Goal: Task Accomplishment & Management: Manage account settings

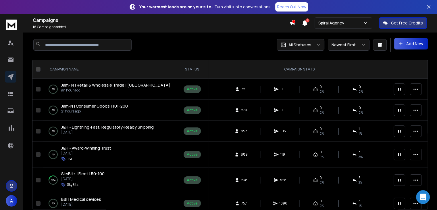
click at [67, 47] on input at bounding box center [82, 44] width 98 height 11
click at [7, 59] on link at bounding box center [10, 59] width 11 height 11
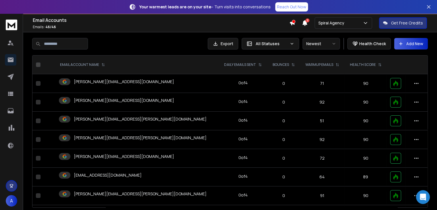
click at [80, 41] on input at bounding box center [60, 43] width 56 height 11
type input "*****"
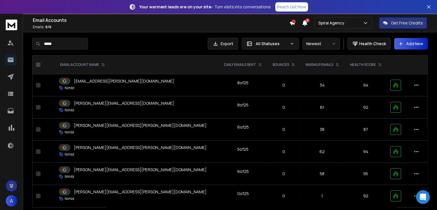
click at [156, 44] on div "*****" at bounding box center [118, 43] width 172 height 11
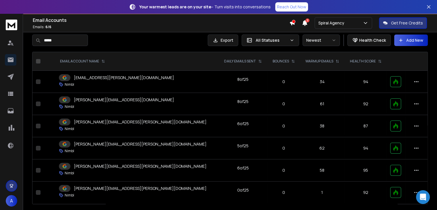
click at [121, 77] on p "sterling.westfall@trynimblfullfilment.com" at bounding box center [124, 78] width 100 height 6
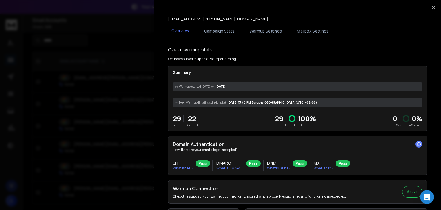
click at [320, 28] on button "Mailbox Settings" at bounding box center [312, 31] width 39 height 13
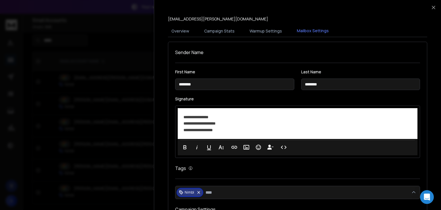
drag, startPoint x: 210, startPoint y: 82, endPoint x: 152, endPoint y: 77, distance: 58.8
click at [152, 77] on body "**********" at bounding box center [218, 102] width 437 height 210
drag, startPoint x: 218, startPoint y: 118, endPoint x: 157, endPoint y: 113, distance: 61.7
click at [157, 113] on div "**********" at bounding box center [297, 105] width 287 height 210
copy div "**********"
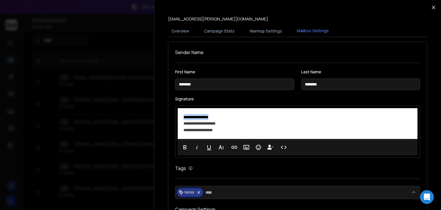
click at [431, 9] on icon "button" at bounding box center [434, 8] width 6 height 6
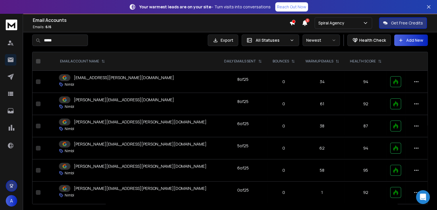
click at [17, 75] on div at bounding box center [11, 77] width 13 height 13
click at [12, 76] on icon at bounding box center [10, 76] width 7 height 7
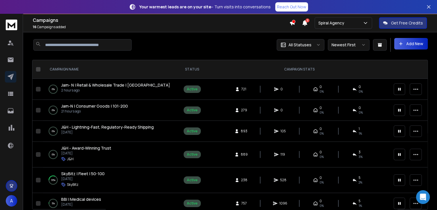
click at [92, 39] on input at bounding box center [82, 44] width 98 height 11
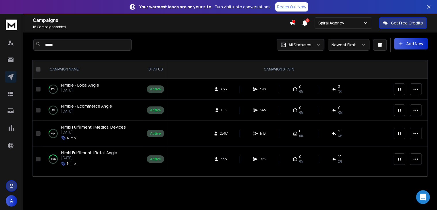
type input "*****"
click at [169, 48] on div "*****" at bounding box center [131, 45] width 198 height 14
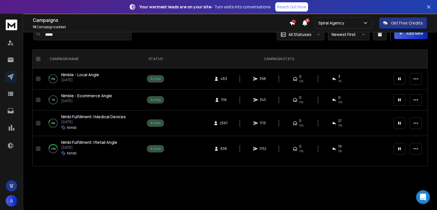
scroll to position [11, 0]
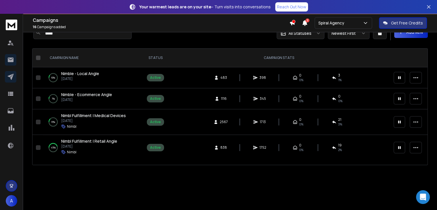
click at [10, 58] on icon at bounding box center [11, 59] width 6 height 5
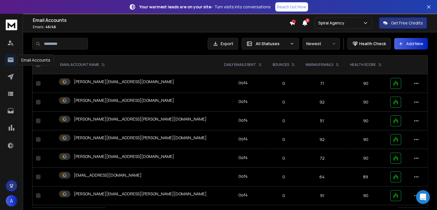
click at [65, 43] on input at bounding box center [60, 43] width 56 height 11
type input "*****"
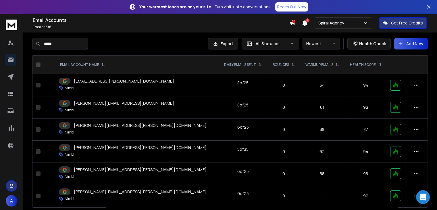
drag, startPoint x: 64, startPoint y: 47, endPoint x: 32, endPoint y: 51, distance: 33.0
click at [32, 51] on div "***** Export All Statuses Newest Health Check Add New ***** EMAIL ACCOUNT NAME …" at bounding box center [230, 122] width 414 height 181
type input "*****"
drag, startPoint x: 69, startPoint y: 42, endPoint x: 10, endPoint y: 53, distance: 60.3
click at [10, 53] on div "A Email Accounts Emails : 6 / 6 3 Spiral Agency Get Free Credits ***** Export A…" at bounding box center [218, 113] width 437 height 199
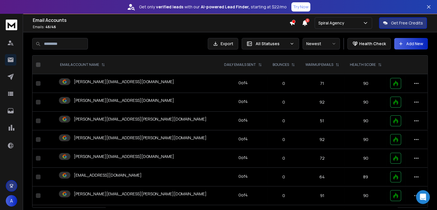
click at [69, 43] on input at bounding box center [60, 43] width 56 height 11
type input "*****"
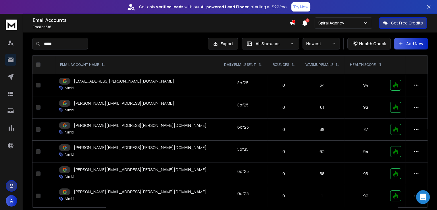
click at [69, 43] on input "*****" at bounding box center [60, 43] width 56 height 11
type input "*"
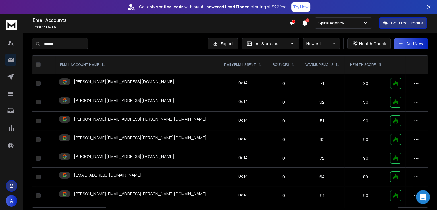
type input "*******"
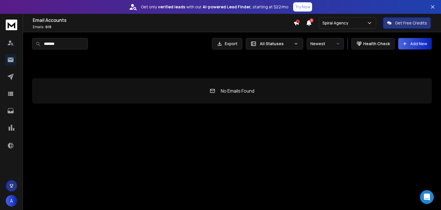
click at [69, 43] on input "*******" at bounding box center [60, 43] width 56 height 11
type input "*"
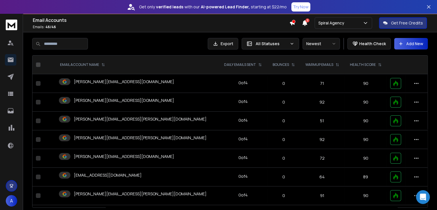
click at [127, 65] on div "EMAIL ACCOUNT NAME" at bounding box center [137, 64] width 154 height 5
click at [76, 42] on input at bounding box center [60, 43] width 56 height 11
type input "*****"
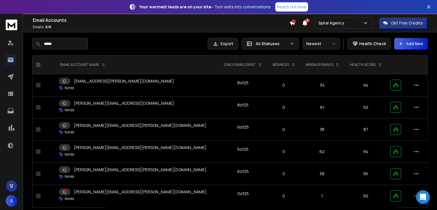
drag, startPoint x: 67, startPoint y: 44, endPoint x: 0, endPoint y: 34, distance: 67.3
click at [0, 34] on div "A Email Accounts Emails : 6 / 6 3 Spiral Agency Get Free Credits ***** Export A…" at bounding box center [218, 113] width 437 height 199
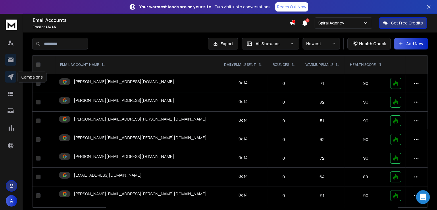
click at [13, 80] on link at bounding box center [10, 76] width 11 height 11
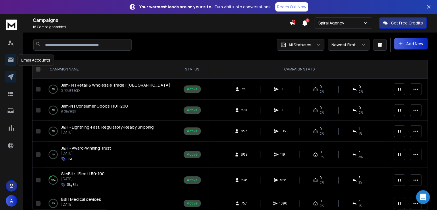
click at [11, 59] on icon at bounding box center [11, 59] width 6 height 5
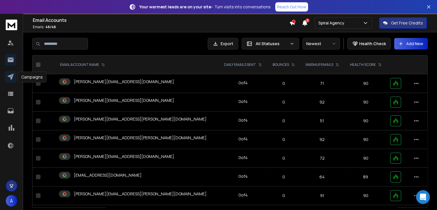
click at [10, 75] on icon at bounding box center [10, 77] width 6 height 6
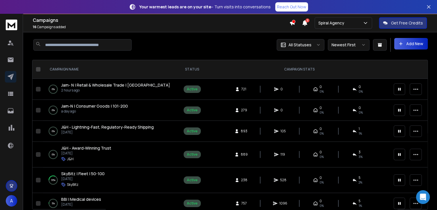
click at [171, 43] on div at bounding box center [131, 45] width 198 height 14
click at [222, 49] on div at bounding box center [131, 45] width 198 height 14
click at [7, 61] on icon at bounding box center [10, 59] width 7 height 7
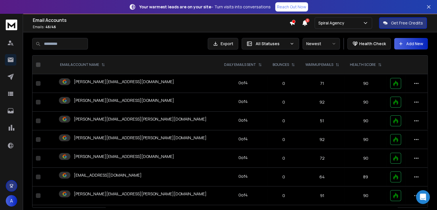
click at [69, 42] on input at bounding box center [60, 43] width 56 height 11
type input "***"
click at [69, 42] on input "***" at bounding box center [60, 43] width 56 height 11
type input "*"
type input "*****"
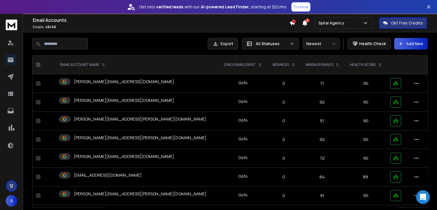
click at [82, 44] on input at bounding box center [60, 43] width 56 height 11
type input "*****"
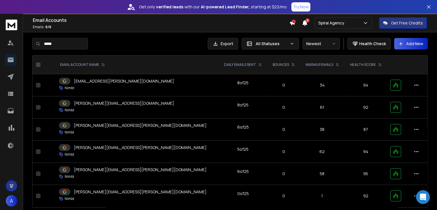
drag, startPoint x: 79, startPoint y: 49, endPoint x: 45, endPoint y: 45, distance: 33.8
click at [45, 45] on input "*****" at bounding box center [60, 43] width 56 height 11
type input "*"
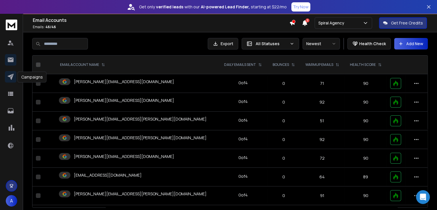
click at [15, 73] on link at bounding box center [10, 76] width 11 height 11
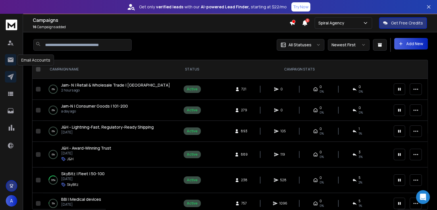
click at [9, 60] on icon at bounding box center [11, 59] width 6 height 5
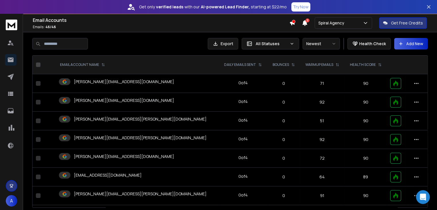
click at [13, 24] on img at bounding box center [11, 25] width 11 height 11
click at [75, 46] on input at bounding box center [60, 43] width 56 height 11
type input "*****"
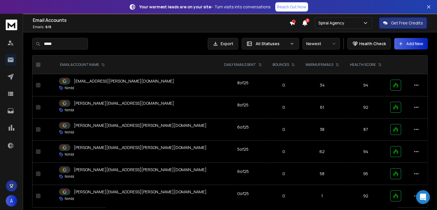
click at [62, 47] on input "*****" at bounding box center [60, 43] width 56 height 11
type input "*"
type input "*******"
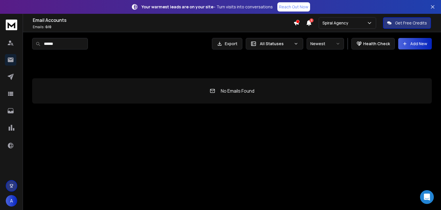
click at [78, 44] on input "******" at bounding box center [60, 43] width 56 height 11
type input "*"
click at [13, 77] on icon at bounding box center [10, 76] width 7 height 7
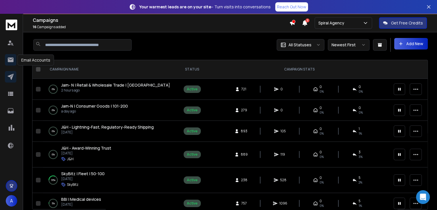
click at [13, 59] on icon at bounding box center [11, 59] width 6 height 5
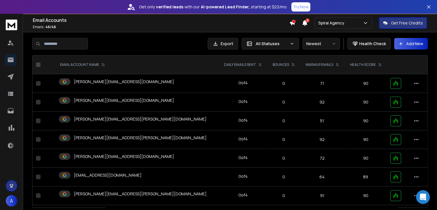
click at [76, 43] on input at bounding box center [60, 43] width 56 height 11
type input "*****"
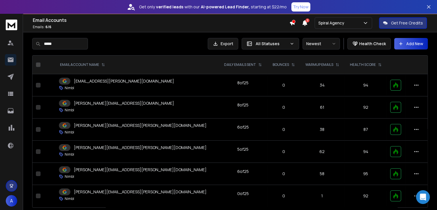
click at [13, 70] on div at bounding box center [11, 95] width 13 height 116
click at [12, 75] on icon at bounding box center [10, 76] width 7 height 7
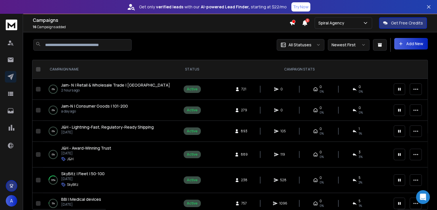
click at [101, 105] on span "Jam-N | Consumer Goods | 101-200" at bounding box center [94, 105] width 67 height 5
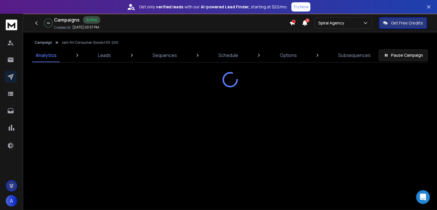
click at [309, 45] on div "Campaign Jam-N | Consumer Goods | 101-200" at bounding box center [229, 42] width 395 height 9
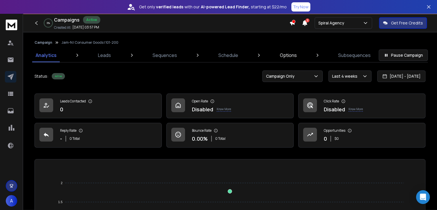
click at [284, 60] on link "Options" at bounding box center [288, 55] width 24 height 14
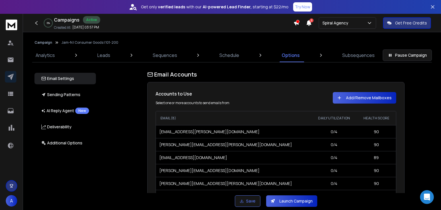
click at [429, 85] on div "Email Accounts Accounts to Use Select one or more accounts to send emails from …" at bounding box center [279, 131] width 348 height 122
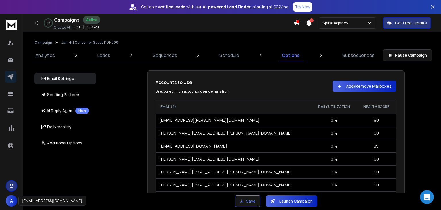
click at [12, 198] on span "A" at bounding box center [11, 200] width 11 height 11
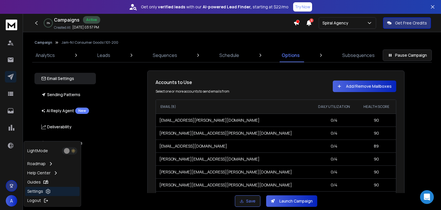
click at [51, 189] on div "Settings" at bounding box center [52, 190] width 55 height 9
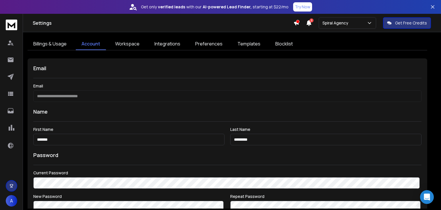
click at [288, 44] on link "Blocklist" at bounding box center [284, 44] width 29 height 12
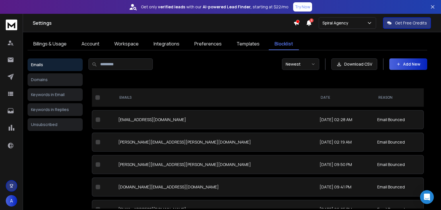
click at [240, 89] on th "EMAILS" at bounding box center [215, 97] width 201 height 18
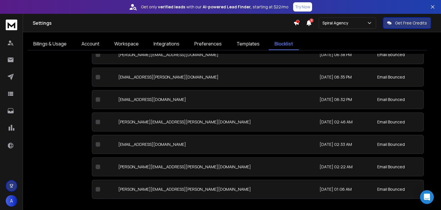
scroll to position [1027, 0]
click at [430, 129] on div "Billings & Usage Account Workspace Integrations Preferences Templates Blocklist…" at bounding box center [232, 123] width 418 height 182
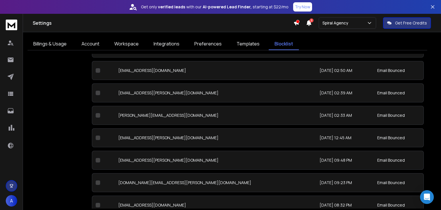
drag, startPoint x: 427, startPoint y: 130, endPoint x: 434, endPoint y: 33, distance: 97.0
click at [434, 33] on div "Billings & Usage Account Workspace Integrations Preferences Templates Blocklist…" at bounding box center [232, 123] width 418 height 182
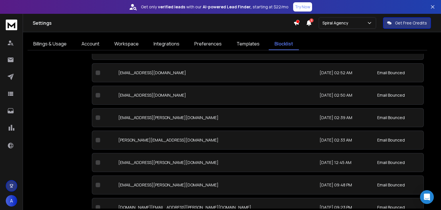
click at [434, 50] on div "Billings & Usage Account Workspace Integrations Preferences Templates Blocklist…" at bounding box center [232, 123] width 418 height 182
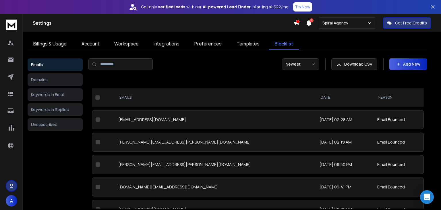
click at [406, 61] on p "Add New" at bounding box center [411, 64] width 17 height 6
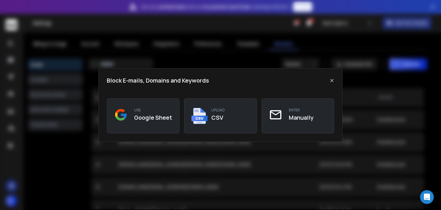
click at [215, 113] on div "upload CSV" at bounding box center [217, 116] width 13 height 16
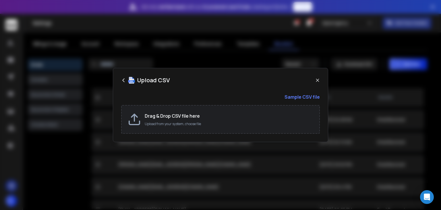
click at [214, 113] on h2 "Drag & Drop CSV file here" at bounding box center [229, 115] width 169 height 7
type input "**********"
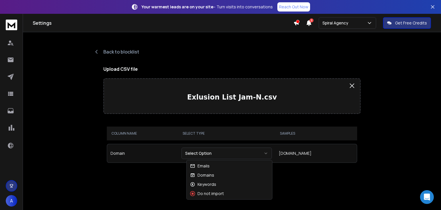
click at [234, 154] on button "Select Option" at bounding box center [226, 152] width 91 height 11
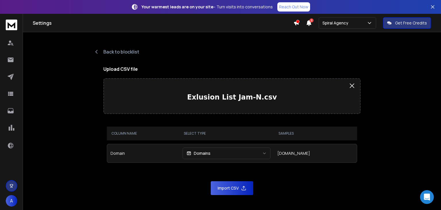
click at [241, 188] on icon at bounding box center [243, 187] width 5 height 5
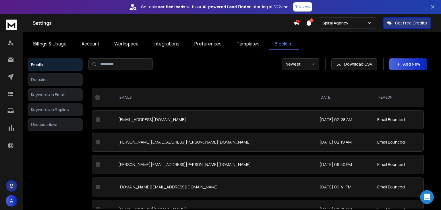
click at [58, 81] on button "Domains" at bounding box center [55, 79] width 55 height 13
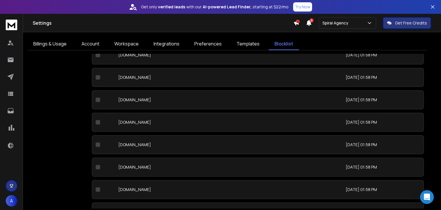
scroll to position [5702, 0]
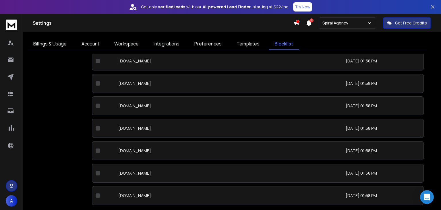
drag, startPoint x: 425, startPoint y: 185, endPoint x: 427, endPoint y: 187, distance: 3.1
click at [427, 191] on body "Get only verified leads with our AI-powered Lead Finder, starting at $22/mo Try…" at bounding box center [220, 105] width 441 height 210
drag, startPoint x: 427, startPoint y: 186, endPoint x: 429, endPoint y: 148, distance: 38.2
click at [427, 203] on body "Get only verified leads with our AI-powered Lead Finder, starting at $22/mo Try…" at bounding box center [220, 105] width 441 height 210
click at [429, 148] on div "Billings & Usage Account Workspace Integrations Preferences Templates Blocklist…" at bounding box center [232, 123] width 418 height 182
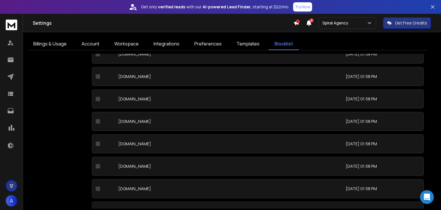
scroll to position [0, 0]
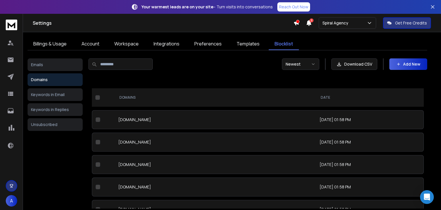
click at [62, 80] on button "Domains" at bounding box center [55, 79] width 55 height 13
click at [10, 59] on icon at bounding box center [10, 59] width 7 height 7
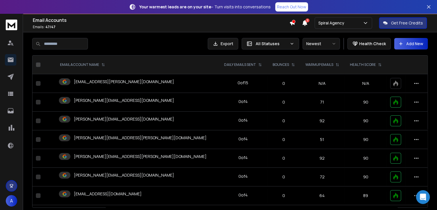
click at [63, 35] on div "Export All Statuses Newest Health Check Add New EMAIL ACCOUNT NAME DAILY EMAILS…" at bounding box center [230, 122] width 414 height 181
click at [148, 35] on div "Export All Statuses Newest Health Check Add New EMAIL ACCOUNT NAME DAILY EMAILS…" at bounding box center [230, 122] width 414 height 181
click at [75, 45] on input at bounding box center [60, 43] width 56 height 11
type input "*******"
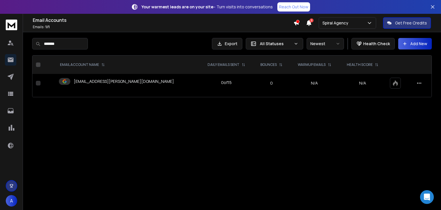
click at [75, 45] on input "*******" at bounding box center [60, 43] width 56 height 11
type input "******"
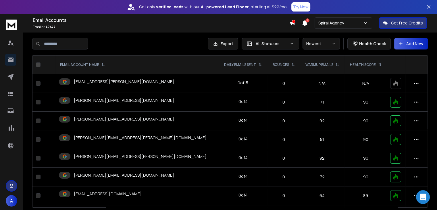
click at [76, 44] on input at bounding box center [60, 43] width 56 height 11
type input "*******"
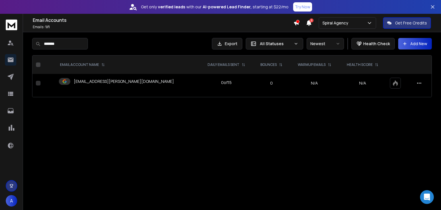
click at [76, 44] on input "*******" at bounding box center [60, 43] width 56 height 11
type input "*"
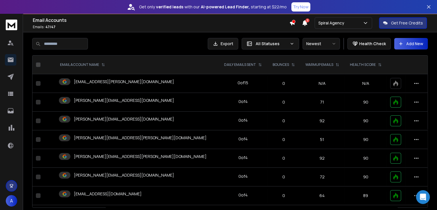
type input "*"
type input "*********"
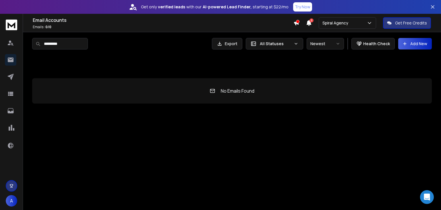
click at [76, 44] on input "*********" at bounding box center [60, 43] width 56 height 11
type input "*"
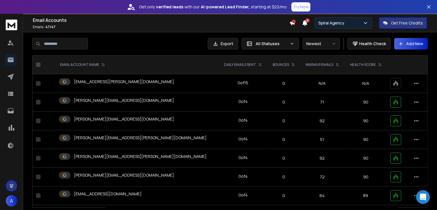
click at [328, 23] on p "Spiral Agency" at bounding box center [332, 23] width 28 height 6
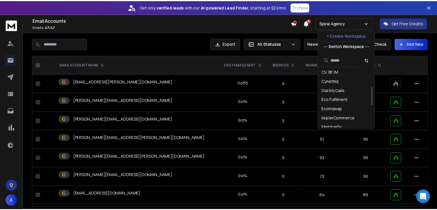
scroll to position [47, 0]
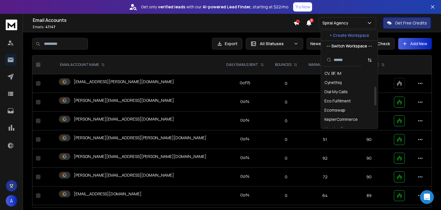
drag, startPoint x: 374, startPoint y: 80, endPoint x: 374, endPoint y: 95, distance: 15.5
click at [374, 95] on div at bounding box center [375, 96] width 2 height 19
click at [353, 83] on div "Cynethiq" at bounding box center [349, 82] width 55 height 9
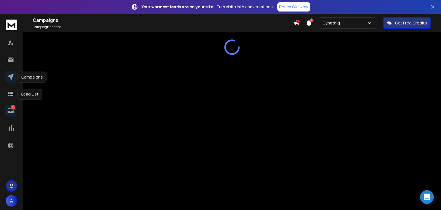
click at [14, 112] on link "1" at bounding box center [10, 110] width 11 height 11
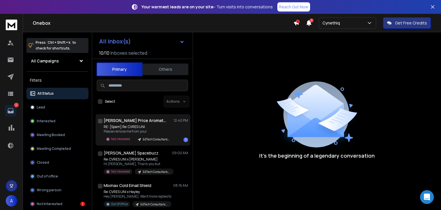
click at [154, 117] on div "[PERSON_NAME] Price Aromatherapy 12:40 PM RE: [Spam] Re: CVRES UNI Please remov…" at bounding box center [143, 129] width 95 height 31
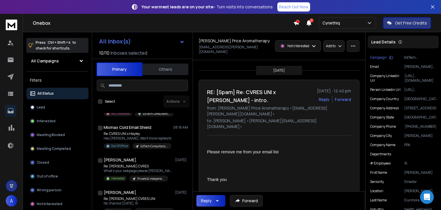
scroll to position [63, 0]
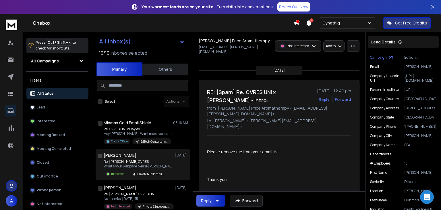
click at [161, 152] on div "[PERSON_NAME] [DATE]" at bounding box center [146, 155] width 84 height 6
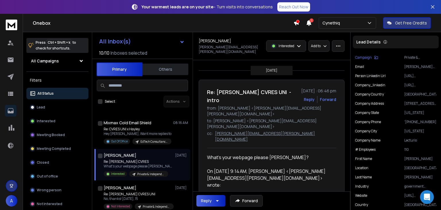
click at [206, 202] on div "Reply" at bounding box center [206, 201] width 11 height 6
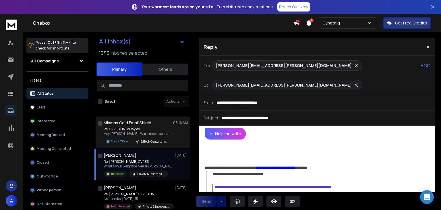
click at [137, 127] on p "Re: CVRES UNI x Hayley" at bounding box center [138, 129] width 68 height 5
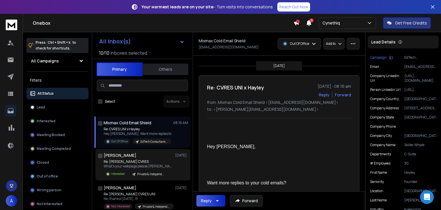
click at [143, 159] on p "Re: [PERSON_NAME] CVRES" at bounding box center [138, 161] width 69 height 5
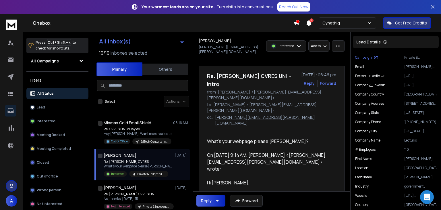
scroll to position [22, 0]
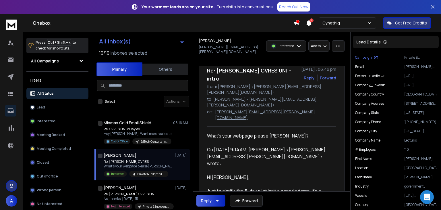
click at [163, 112] on div "Select Actions [PERSON_NAME] Price Aromatherapy 12:40 PM RE: [Spam] Re: CVRES U…" at bounding box center [142, 172] width 100 height 191
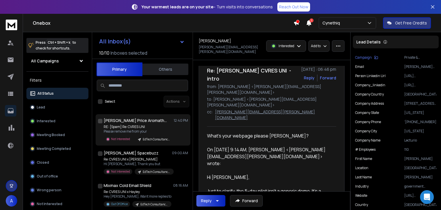
click at [164, 125] on p "RE: [Spam] Re: CVRES UNI" at bounding box center [138, 126] width 69 height 5
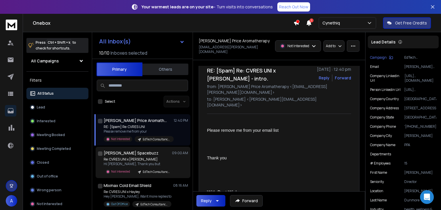
click at [160, 154] on div "[PERSON_NAME] Spacebuzz 09:00 AM" at bounding box center [146, 153] width 84 height 6
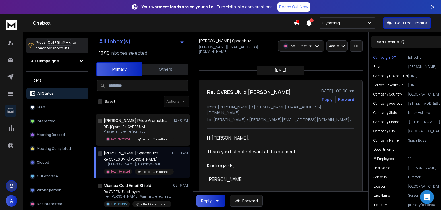
click at [172, 119] on div "[PERSON_NAME] Price Aromatherapy 12:40 PM" at bounding box center [146, 120] width 84 height 6
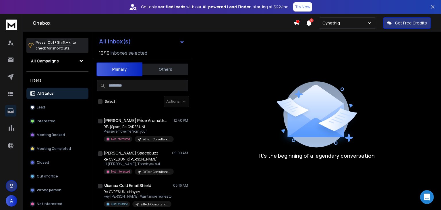
click at [141, 108] on div "Select Actions [PERSON_NAME] Price Aromatherapy 12:40 PM RE: [Spam] Re: CVRES U…" at bounding box center [142, 172] width 100 height 191
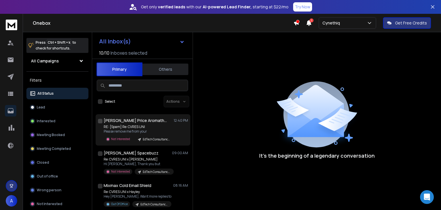
click at [142, 128] on p "RE: [Spam] Re: CVRES UNI" at bounding box center [138, 126] width 69 height 5
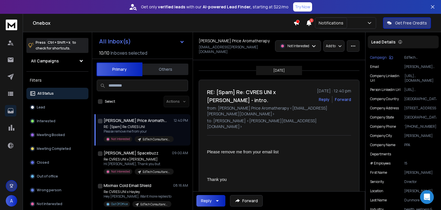
click at [312, 22] on span "1" at bounding box center [312, 20] width 4 height 4
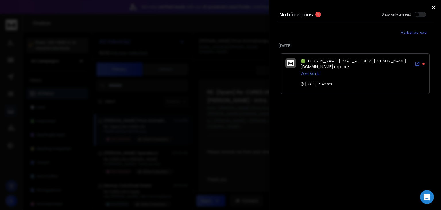
click at [435, 8] on icon "button" at bounding box center [433, 7] width 3 height 3
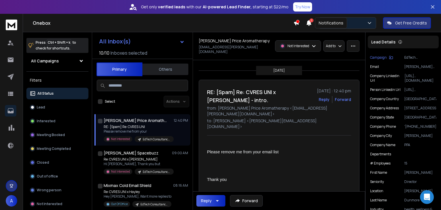
click at [328, 22] on p "Cynethiq" at bounding box center [332, 23] width 20 height 6
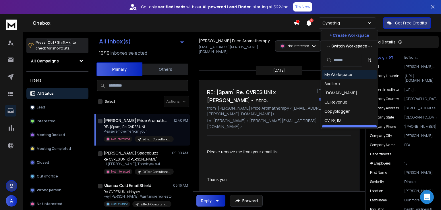
click at [141, 85] on input at bounding box center [142, 85] width 91 height 11
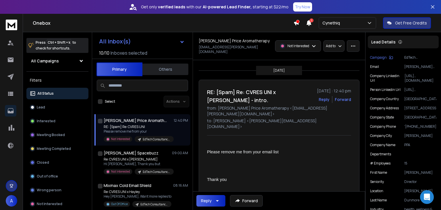
paste input "**********"
type input "**********"
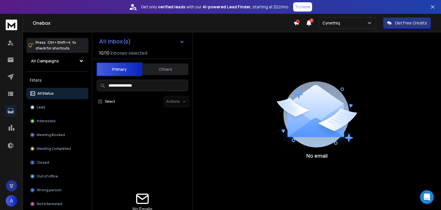
drag, startPoint x: 158, startPoint y: 85, endPoint x: 88, endPoint y: 84, distance: 69.8
click at [88, 84] on div "**********" at bounding box center [232, 137] width 418 height 210
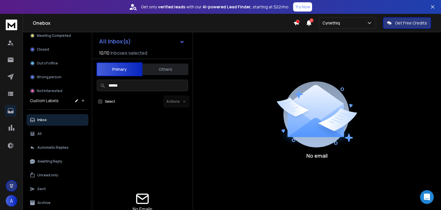
scroll to position [121, 0]
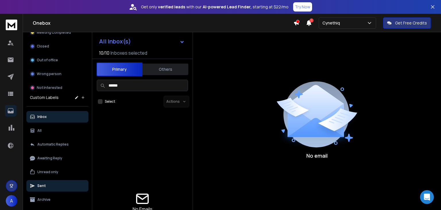
type input "******"
click at [49, 180] on button "Sent" at bounding box center [57, 185] width 62 height 11
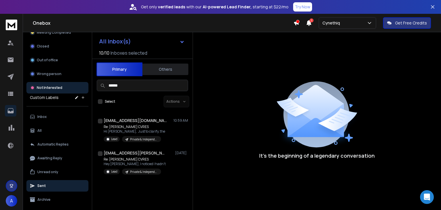
drag, startPoint x: 151, startPoint y: 82, endPoint x: 84, endPoint y: 82, distance: 67.5
click at [84, 82] on div "Press Ctrl + Shift + k to check for shortcuts. All Campaigns All Campaigns Filt…" at bounding box center [232, 137] width 418 height 210
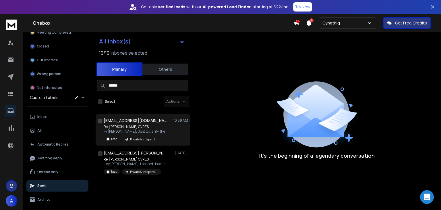
click at [154, 125] on p "Re: [PERSON_NAME] CVRES" at bounding box center [134, 126] width 61 height 5
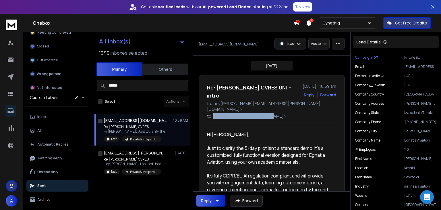
drag, startPoint x: 214, startPoint y: 109, endPoint x: 277, endPoint y: 108, distance: 62.9
click at [277, 113] on p "to: <[EMAIL_ADDRESS][DOMAIN_NAME]>" at bounding box center [271, 116] width 129 height 6
click at [282, 165] on div at bounding box center [269, 168] width 125 height 7
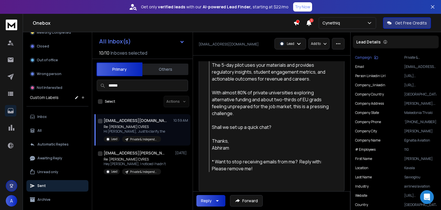
scroll to position [0, 0]
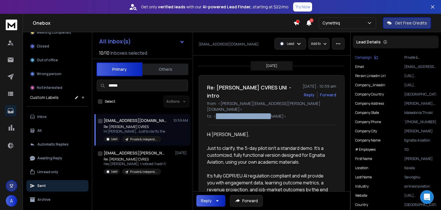
drag, startPoint x: 215, startPoint y: 109, endPoint x: 264, endPoint y: 111, distance: 48.3
click at [264, 113] on p "to: <[EMAIL_ADDRESS][DOMAIN_NAME]>" at bounding box center [271, 116] width 129 height 6
copy p "[EMAIL_ADDRESS][DOMAIN_NAME]"
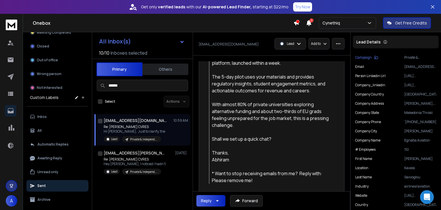
scroll to position [241, 0]
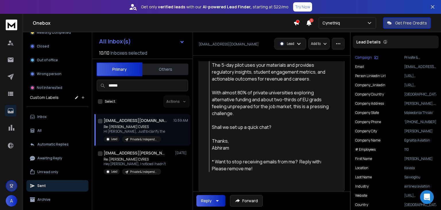
click at [271, 198] on p "View all 1 reply" at bounding box center [275, 200] width 22 height 5
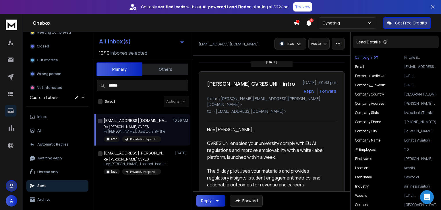
scroll to position [380, 0]
click at [242, 202] on button "Forward" at bounding box center [246, 200] width 33 height 11
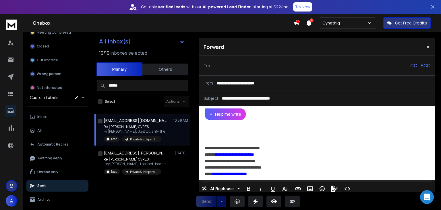
click at [238, 65] on input at bounding box center [232, 65] width 40 height 10
paste input "**********"
type input "**********"
click at [207, 201] on button "Send" at bounding box center [206, 200] width 20 height 11
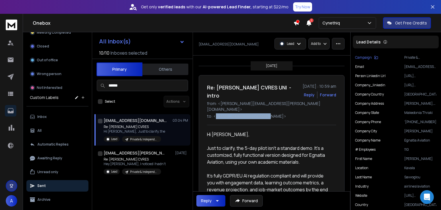
drag, startPoint x: 215, startPoint y: 110, endPoint x: 262, endPoint y: 109, distance: 47.1
click at [262, 113] on p "to: <[EMAIL_ADDRESS][DOMAIN_NAME]>" at bounding box center [271, 116] width 129 height 6
copy p "[EMAIL_ADDRESS][DOMAIN_NAME]"
click at [9, 78] on icon at bounding box center [10, 76] width 7 height 7
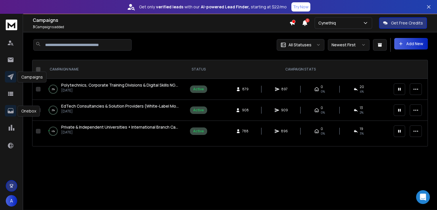
click at [10, 111] on icon at bounding box center [10, 110] width 7 height 7
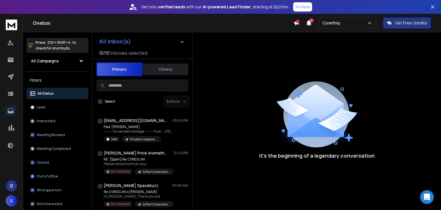
click at [14, 200] on span "A" at bounding box center [11, 200] width 11 height 11
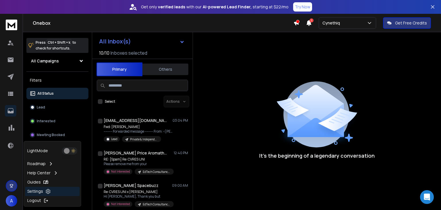
click at [46, 188] on div "Settings" at bounding box center [52, 190] width 55 height 9
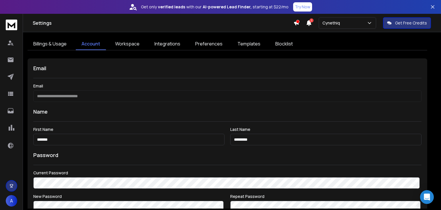
click at [133, 47] on link "Workspace" at bounding box center [127, 44] width 36 height 12
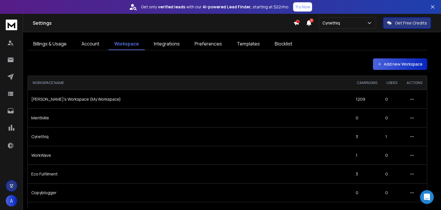
click at [114, 64] on div "Add new Workspace" at bounding box center [228, 63] width 400 height 11
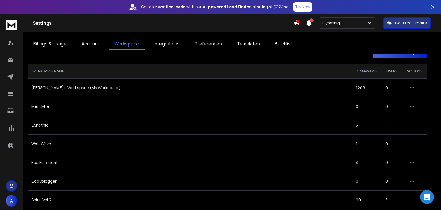
click at [239, 43] on link "Templates" at bounding box center [248, 44] width 34 height 12
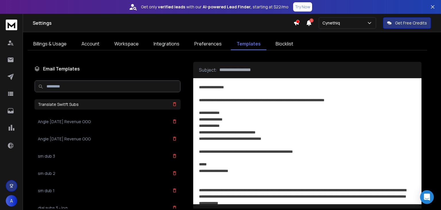
click at [86, 41] on link "Account" at bounding box center [90, 44] width 29 height 12
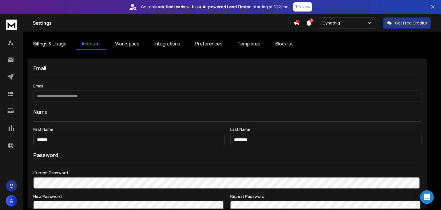
click at [129, 61] on div "**********" at bounding box center [228, 137] width 400 height 159
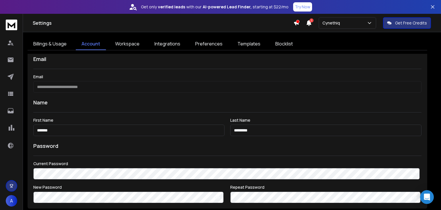
scroll to position [9, 0]
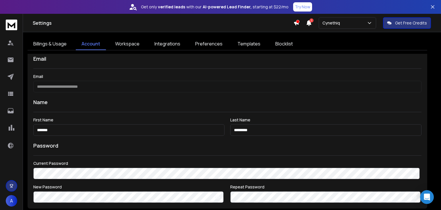
click at [50, 44] on link "Billings & Usage" at bounding box center [50, 44] width 45 height 12
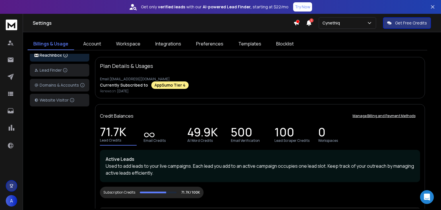
click at [120, 42] on link "Workspace" at bounding box center [128, 44] width 36 height 12
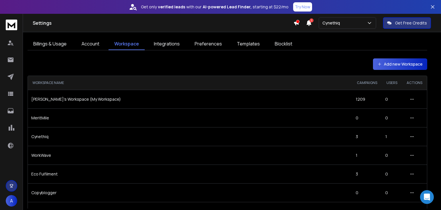
click at [163, 45] on link "Integrations" at bounding box center [166, 44] width 37 height 12
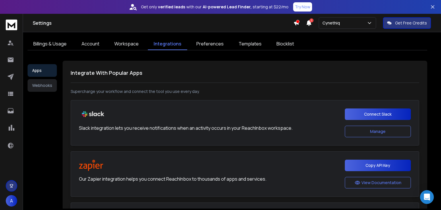
click at [210, 44] on link "Preferences" at bounding box center [210, 44] width 39 height 12
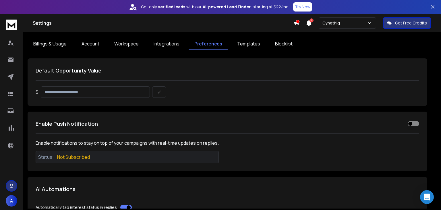
click at [428, 76] on div "[PERSON_NAME] & Usage Account Workspace Integrations Preferences Templates Bloc…" at bounding box center [232, 123] width 418 height 182
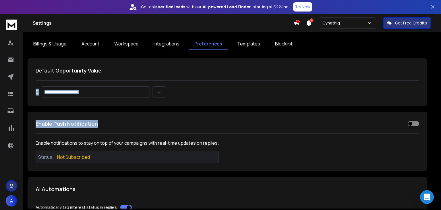
drag, startPoint x: 425, startPoint y: 77, endPoint x: 426, endPoint y: 131, distance: 54.0
click at [426, 131] on div "Default Opportunity Value $ *** Enable Push Notification Enable notifications t…" at bounding box center [228, 131] width 400 height 154
click at [247, 39] on link "Templates" at bounding box center [248, 44] width 34 height 12
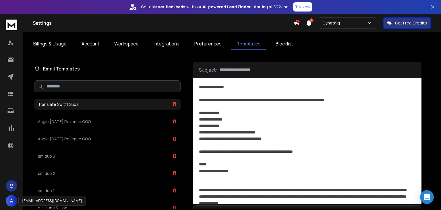
click at [16, 198] on span "A" at bounding box center [11, 200] width 11 height 11
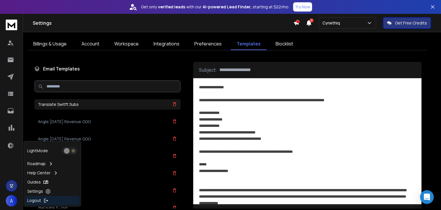
click at [36, 192] on p "Settings" at bounding box center [35, 191] width 16 height 6
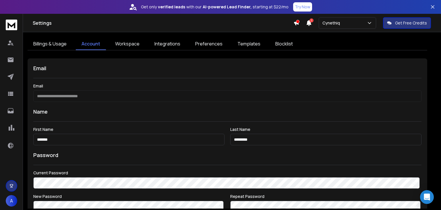
click at [48, 41] on link "Billings & Usage" at bounding box center [50, 44] width 45 height 12
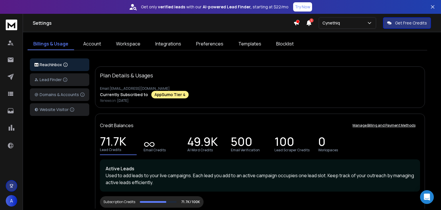
click at [93, 43] on link "Account" at bounding box center [92, 44] width 29 height 12
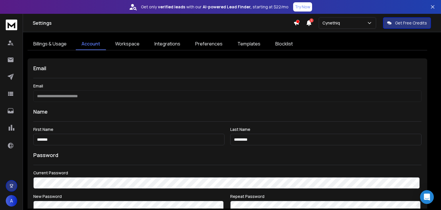
drag, startPoint x: 427, startPoint y: 90, endPoint x: 426, endPoint y: 103, distance: 13.3
click at [426, 103] on div "**********" at bounding box center [232, 123] width 418 height 182
click at [122, 45] on link "Workspace" at bounding box center [127, 44] width 36 height 12
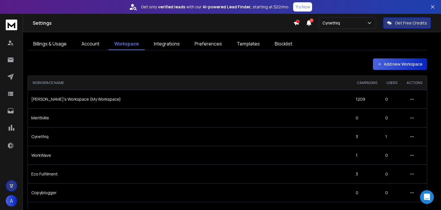
click at [161, 46] on link "Integrations" at bounding box center [166, 44] width 37 height 12
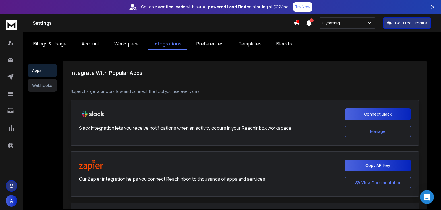
click at [212, 46] on link "Preferences" at bounding box center [210, 44] width 39 height 12
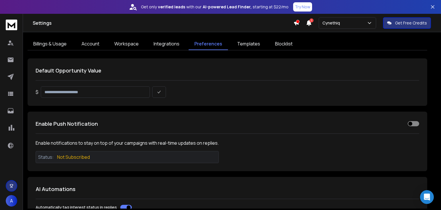
click at [250, 46] on link "Templates" at bounding box center [248, 44] width 34 height 12
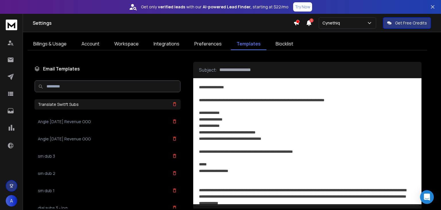
click at [289, 45] on link "Blocklist" at bounding box center [284, 44] width 29 height 12
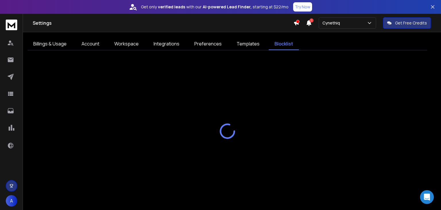
click at [49, 45] on link "Billings & Usage" at bounding box center [50, 44] width 45 height 12
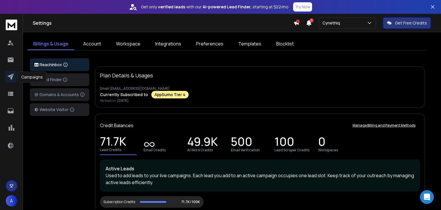
click at [11, 82] on link at bounding box center [10, 76] width 11 height 11
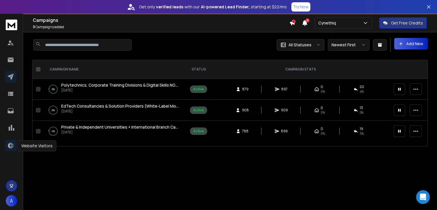
click at [11, 144] on icon at bounding box center [11, 145] width 6 height 6
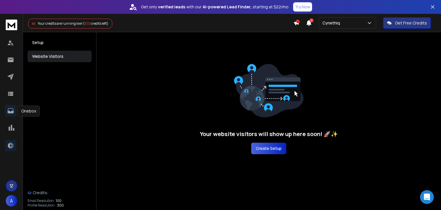
click at [13, 113] on icon at bounding box center [10, 110] width 6 height 5
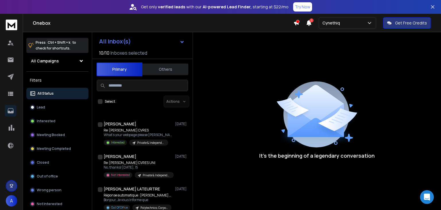
scroll to position [132, 0]
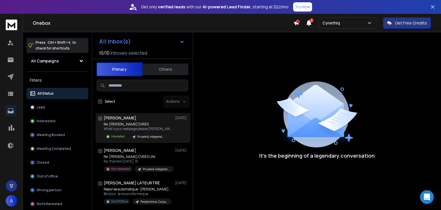
click at [166, 129] on p "What’s your webpage please [PERSON_NAME]?" at bounding box center [138, 128] width 69 height 5
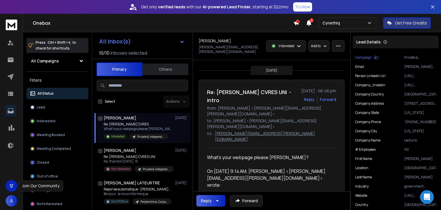
click at [13, 183] on link at bounding box center [11, 185] width 11 height 11
click at [14, 196] on span "A" at bounding box center [11, 200] width 11 height 11
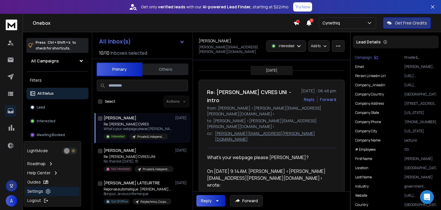
click at [46, 190] on icon at bounding box center [47, 190] width 5 height 5
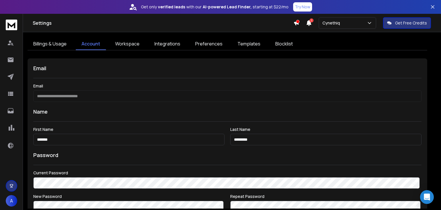
click at [51, 43] on link "Billings & Usage" at bounding box center [50, 44] width 45 height 12
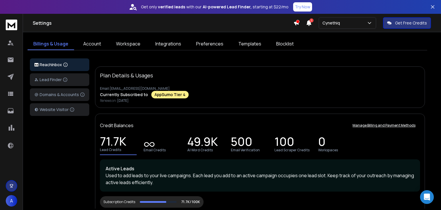
click at [129, 44] on link "Workspace" at bounding box center [128, 44] width 36 height 12
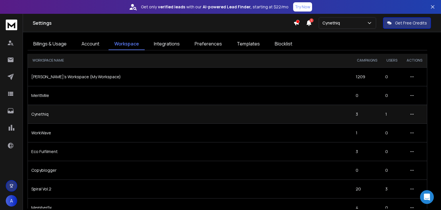
scroll to position [21, 0]
click at [68, 110] on td "Cynethiq" at bounding box center [190, 115] width 324 height 19
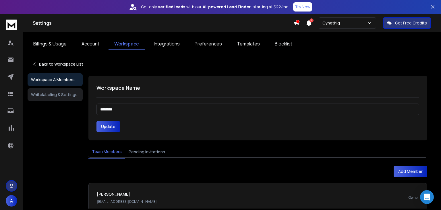
click at [243, 171] on div "Add Member" at bounding box center [257, 170] width 339 height 11
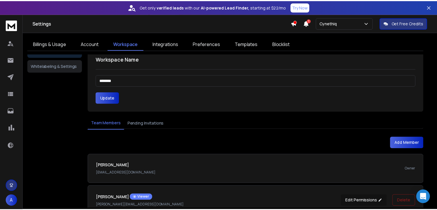
scroll to position [36, 0]
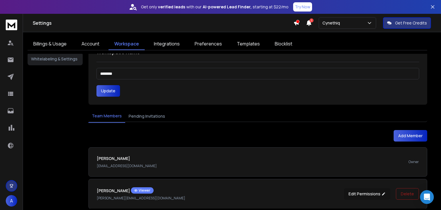
click at [350, 193] on button "Edit Permissions" at bounding box center [367, 193] width 46 height 11
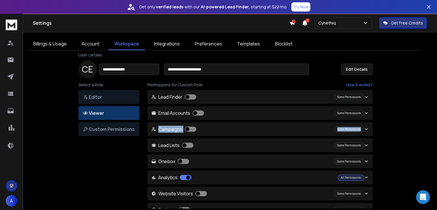
click at [423, 120] on div "**********" at bounding box center [230, 123] width 414 height 182
click at [407, 122] on section "**********" at bounding box center [225, 95] width 395 height 145
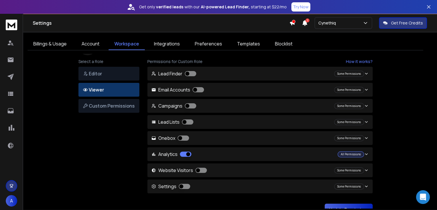
scroll to position [55, 0]
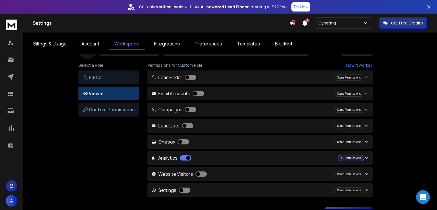
click at [352, 111] on div "Some Permissions" at bounding box center [349, 110] width 30 height 6
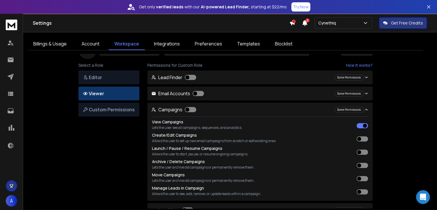
click at [393, 125] on section "**********" at bounding box center [225, 75] width 395 height 145
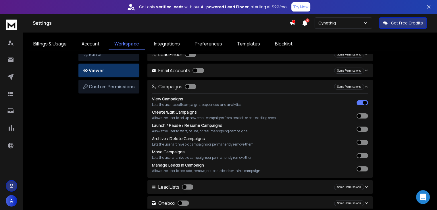
scroll to position [90, 0]
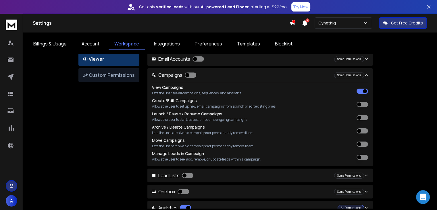
click at [363, 156] on button "Manage Leads in Campaign" at bounding box center [361, 156] width 11 height 5
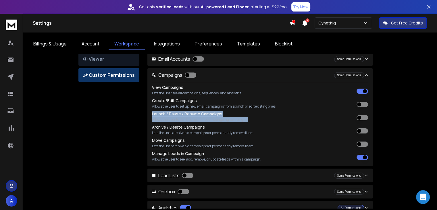
drag, startPoint x: 423, startPoint y: 117, endPoint x: 427, endPoint y: 103, distance: 14.4
click at [427, 103] on div "**********" at bounding box center [230, 123] width 414 height 182
click at [410, 91] on section "**********" at bounding box center [225, 41] width 395 height 145
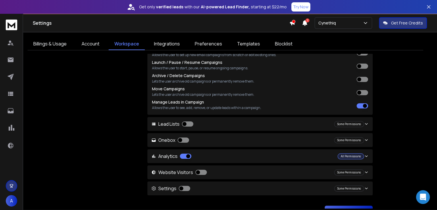
scroll to position [161, 0]
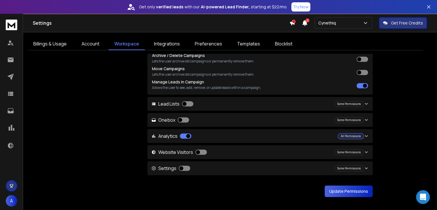
click at [360, 84] on button "Manage Leads in Campaign" at bounding box center [361, 85] width 11 height 5
click at [303, 119] on div "Onebox Some Permissions" at bounding box center [257, 119] width 212 height 7
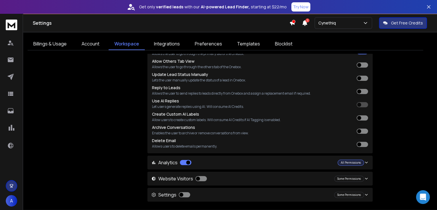
click at [362, 90] on button "Reply to Leads" at bounding box center [361, 91] width 11 height 5
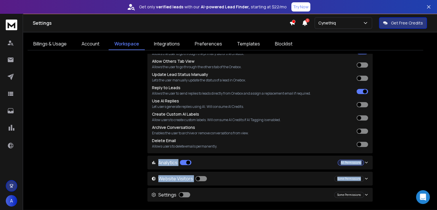
drag, startPoint x: 423, startPoint y: 137, endPoint x: 417, endPoint y: 182, distance: 45.4
click at [418, 182] on div "**********" at bounding box center [230, 123] width 414 height 182
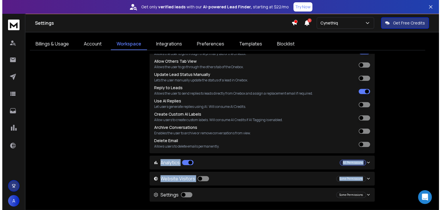
scroll to position [187, 0]
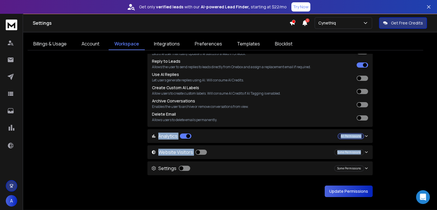
click at [363, 193] on button "Update Permissions" at bounding box center [348, 190] width 48 height 11
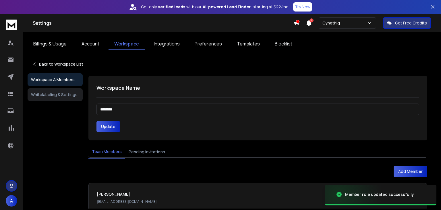
click at [62, 165] on div "Workspace & Members Whitelabeling & Settings Workspace Name ******** Update Tea…" at bounding box center [228, 160] width 400 height 169
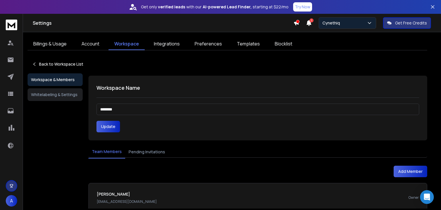
click at [345, 19] on button "Cynethiq" at bounding box center [347, 22] width 57 height 11
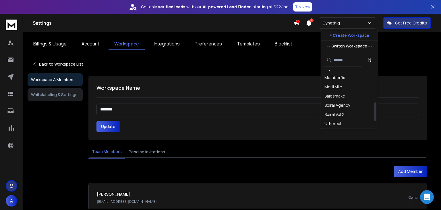
scroll to position [99, 0]
drag, startPoint x: 375, startPoint y: 83, endPoint x: 376, endPoint y: 115, distance: 32.2
click at [376, 115] on div at bounding box center [375, 111] width 2 height 19
click at [352, 104] on div "Spiral Agency" at bounding box center [349, 104] width 55 height 9
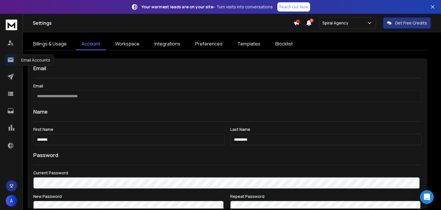
click at [11, 62] on icon at bounding box center [10, 59] width 7 height 7
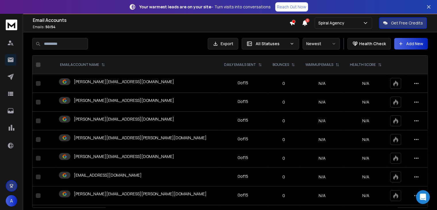
click at [78, 42] on input at bounding box center [60, 43] width 56 height 11
type input "*******"
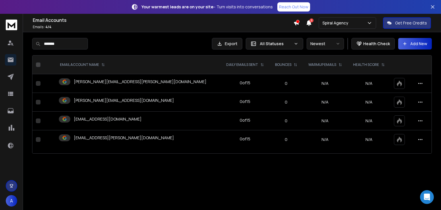
click at [397, 84] on icon at bounding box center [399, 83] width 5 height 6
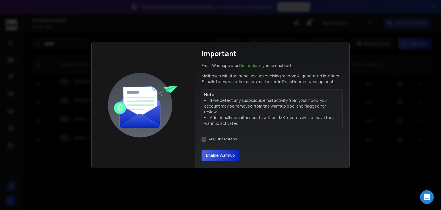
click at [224, 137] on label "Yes, I understand" at bounding box center [222, 139] width 29 height 5
click at [204, 137] on button "Yes, I understand" at bounding box center [204, 139] width 5 height 5
click at [215, 152] on button "Enable Warmup" at bounding box center [221, 154] width 38 height 11
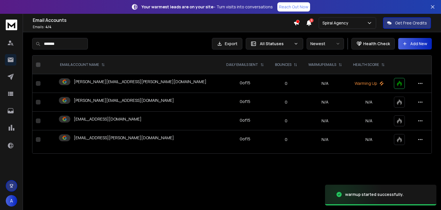
click at [397, 101] on icon at bounding box center [399, 102] width 5 height 6
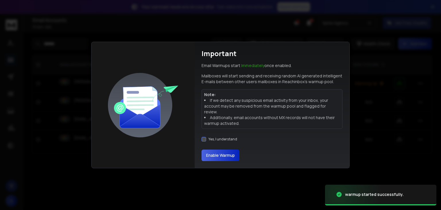
click at [204, 137] on button "Yes, I understand" at bounding box center [204, 139] width 5 height 5
click at [223, 152] on button "Enable Warmup" at bounding box center [221, 154] width 38 height 11
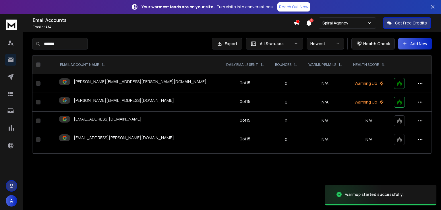
click at [397, 119] on icon at bounding box center [399, 121] width 5 height 6
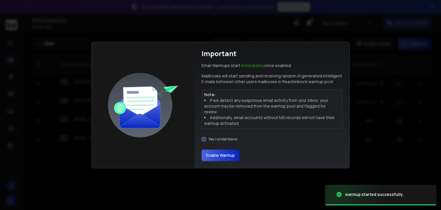
click at [207, 138] on div "Yes, I understand" at bounding box center [220, 138] width 36 height 11
click at [205, 137] on button "Yes, I understand" at bounding box center [204, 139] width 5 height 5
click at [222, 154] on button "Enable Warmup" at bounding box center [221, 154] width 38 height 11
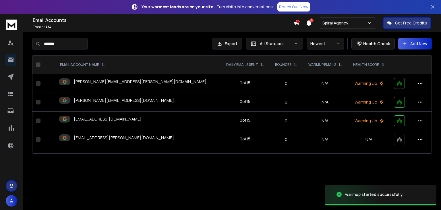
click at [397, 138] on icon at bounding box center [400, 139] width 6 height 6
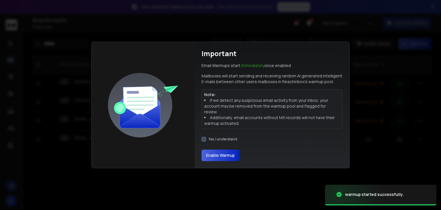
click at [203, 137] on button "Yes, I understand" at bounding box center [204, 139] width 5 height 5
click at [226, 157] on button "Enable Warmup" at bounding box center [221, 154] width 38 height 11
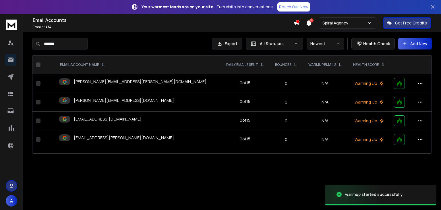
drag, startPoint x: 67, startPoint y: 44, endPoint x: 0, endPoint y: 39, distance: 66.8
click at [0, 39] on div "A Email Accounts Emails : 4 / 4 3 Spiral Agency Get Free Credits ******* Export…" at bounding box center [220, 86] width 441 height 145
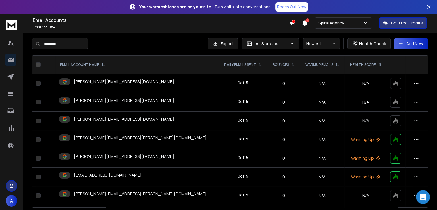
type input "*********"
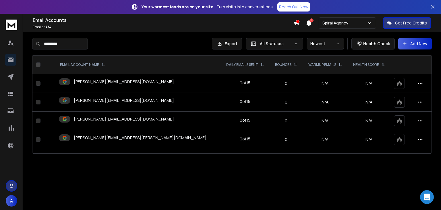
click at [397, 82] on icon at bounding box center [400, 83] width 6 height 6
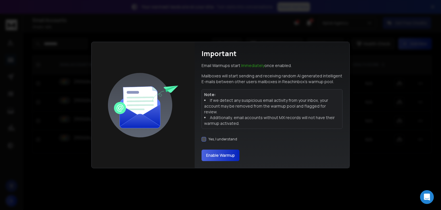
click at [220, 137] on label "Yes, I understand" at bounding box center [222, 139] width 29 height 5
click at [203, 133] on div "Yes, I understand" at bounding box center [220, 138] width 36 height 11
click at [203, 137] on button "Yes, I understand" at bounding box center [204, 139] width 5 height 5
click at [222, 152] on button "Enable Warmup" at bounding box center [221, 154] width 38 height 11
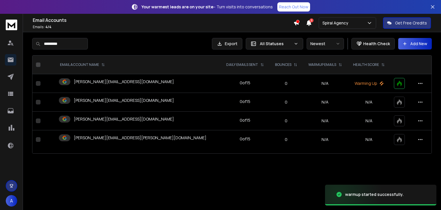
drag, startPoint x: 403, startPoint y: 110, endPoint x: 399, endPoint y: 109, distance: 4.7
click at [409, 110] on td at bounding box center [420, 102] width 22 height 19
click at [397, 101] on icon at bounding box center [399, 102] width 5 height 6
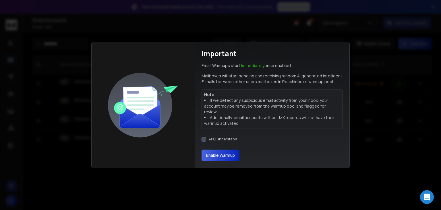
click at [212, 137] on label "Yes, I understand" at bounding box center [222, 139] width 29 height 5
click at [213, 151] on button "Enable Warmup" at bounding box center [221, 154] width 38 height 11
click at [204, 137] on button "Yes, I understand" at bounding box center [204, 139] width 5 height 5
click at [216, 156] on button "Enable Warmup" at bounding box center [221, 154] width 38 height 11
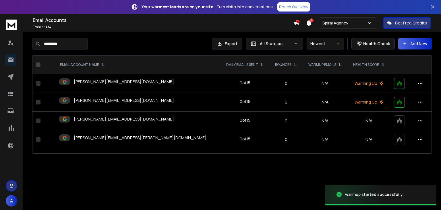
click at [397, 122] on icon at bounding box center [399, 121] width 5 height 6
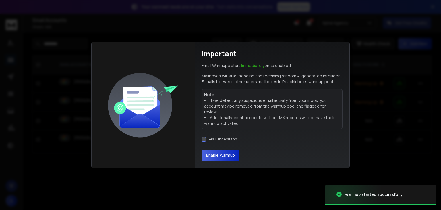
click at [205, 137] on button "Yes, I understand" at bounding box center [204, 139] width 5 height 5
click at [231, 150] on button "Enable Warmup" at bounding box center [221, 154] width 38 height 11
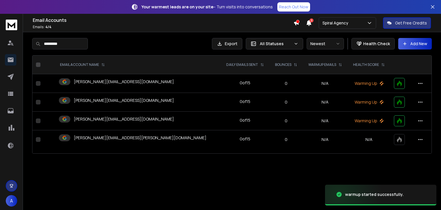
click at [397, 140] on icon at bounding box center [399, 139] width 5 height 6
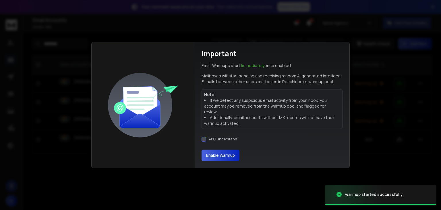
click at [203, 137] on button "Yes, I understand" at bounding box center [204, 139] width 5 height 5
click at [217, 151] on button "Enable Warmup" at bounding box center [221, 154] width 38 height 11
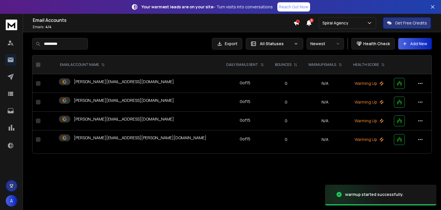
click at [253, 157] on div "********* Export All Statuses Newest Health Check Add New ********* EMAIL ACCOU…" at bounding box center [232, 95] width 418 height 127
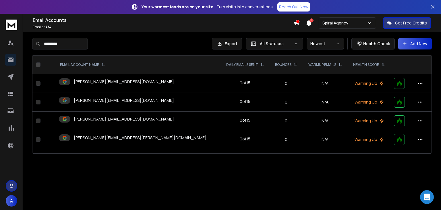
click at [88, 41] on input "*********" at bounding box center [60, 43] width 56 height 11
drag, startPoint x: 88, startPoint y: 41, endPoint x: 0, endPoint y: 23, distance: 90.0
click at [0, 23] on div "A Email Accounts Emails : 4 / 4 3 Spiral Agency Get Free Credits ********* Expo…" at bounding box center [220, 86] width 441 height 145
click at [11, 59] on icon at bounding box center [11, 59] width 6 height 5
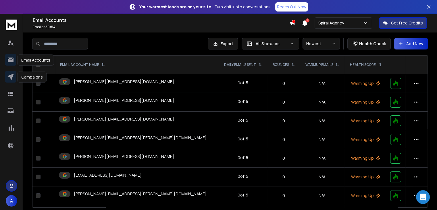
click at [14, 80] on link at bounding box center [10, 76] width 11 height 11
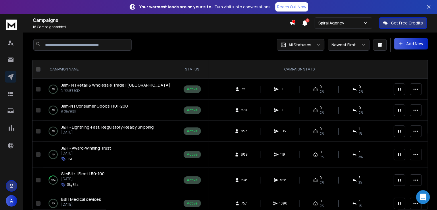
scroll to position [254, 0]
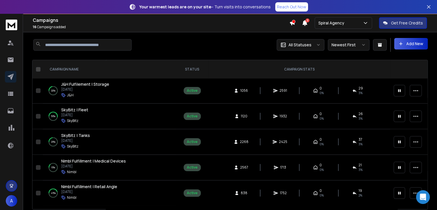
click at [69, 109] on span "SkyBitz | Fleet" at bounding box center [74, 109] width 27 height 5
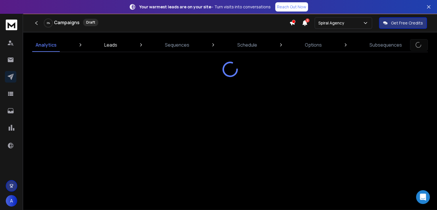
click at [113, 45] on p "Leads" at bounding box center [110, 44] width 13 height 7
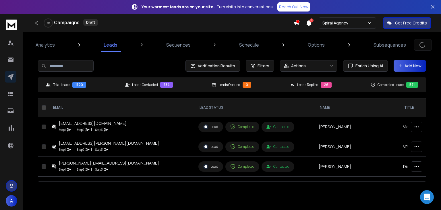
click at [405, 65] on button "Add New" at bounding box center [410, 65] width 32 height 11
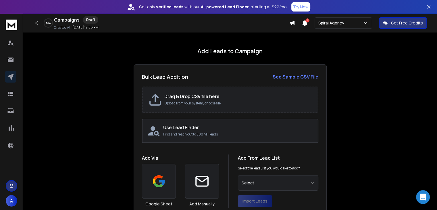
click at [186, 89] on div "Drag & Drop CSV file here Upload from your system, choose file" at bounding box center [230, 99] width 176 height 26
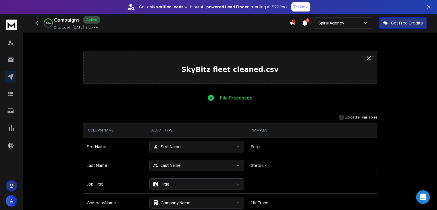
click at [417, 97] on div "SkyBitz fleet cleaned.csv File Processed Upload all variables COLUMN NAME SELEC…" at bounding box center [218, 167] width 437 height 306
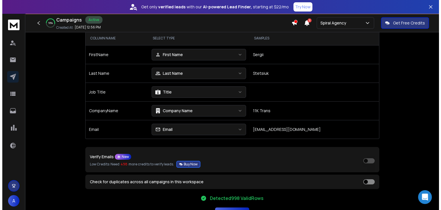
scroll to position [103, 0]
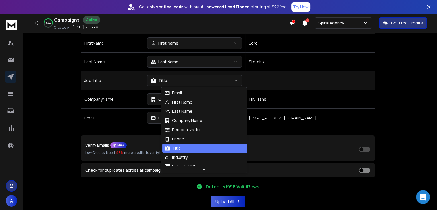
click at [237, 82] on button "Title" at bounding box center [194, 80] width 94 height 11
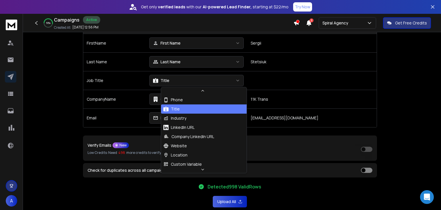
scroll to position [52, 0]
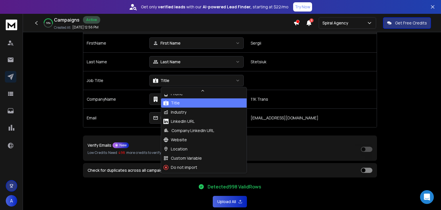
click at [412, 84] on div "SkyBitz fleet cleaned.csv File Processed Upload all variables COLUMN NAME SELEC…" at bounding box center [218, 63] width 437 height 306
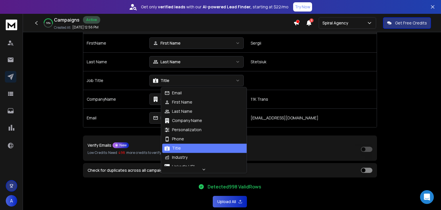
scroll to position [0, 1]
click at [412, 84] on div "SkyBitz fleet cleaned.csv File Processed Upload all variables COLUMN NAME SELEC…" at bounding box center [218, 63] width 437 height 306
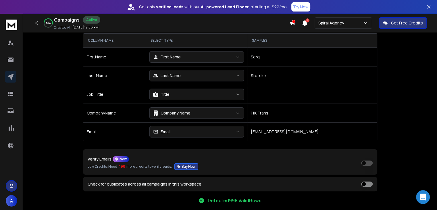
scroll to position [109, 0]
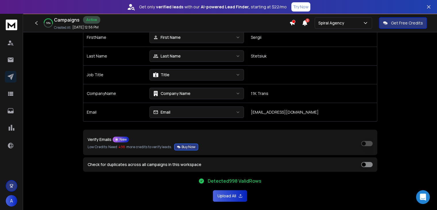
click at [234, 194] on button "Upload All" at bounding box center [230, 195] width 34 height 11
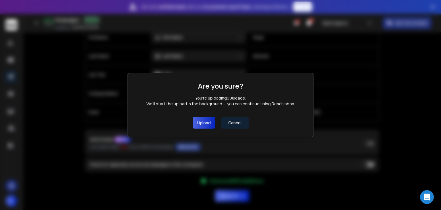
click at [199, 124] on button "Upload" at bounding box center [204, 122] width 23 height 11
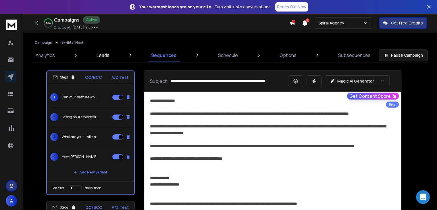
click at [105, 55] on p "Leads" at bounding box center [102, 55] width 13 height 7
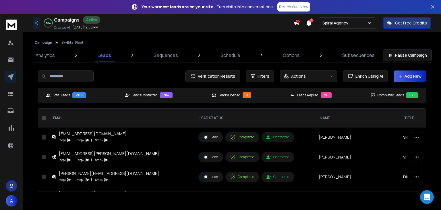
click at [34, 22] on icon at bounding box center [36, 22] width 5 height 5
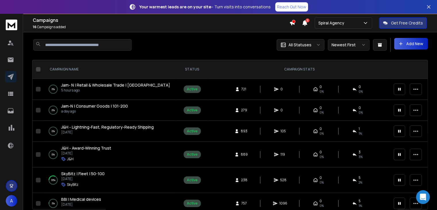
click at [182, 47] on div at bounding box center [131, 45] width 198 height 14
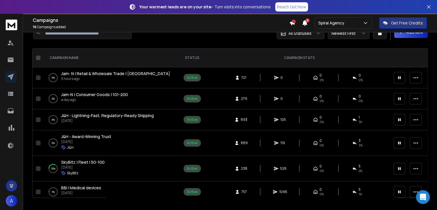
click at [98, 162] on span "SkyBitz | Fleet | 50-100" at bounding box center [82, 161] width 43 height 5
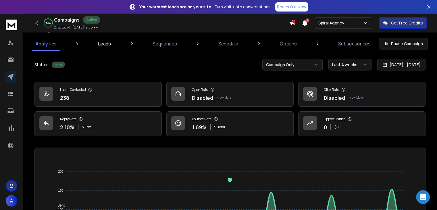
click at [107, 41] on p "Leads" at bounding box center [104, 43] width 13 height 7
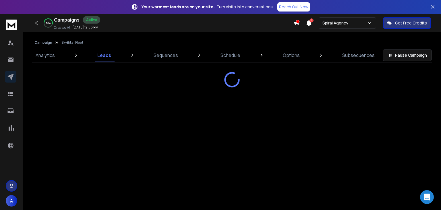
click at [207, 43] on div "Campaign SkyBitz | Fleet" at bounding box center [231, 42] width 395 height 5
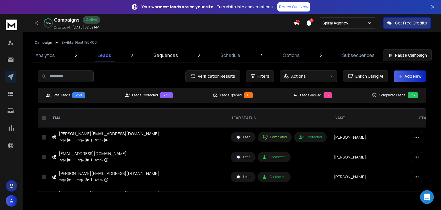
click at [163, 55] on p "Sequences" at bounding box center [166, 55] width 24 height 7
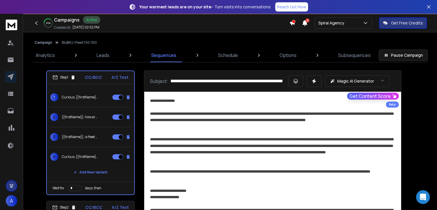
click at [214, 39] on div "Campaign SkyBitz | Fleet | 50-100" at bounding box center [229, 42] width 395 height 9
click at [45, 53] on p "Analytics" at bounding box center [45, 55] width 19 height 7
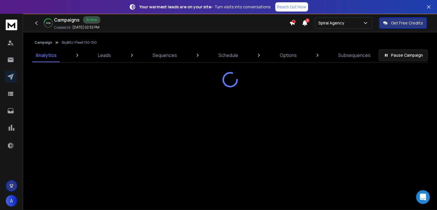
click at [282, 47] on div "Campaign SkyBitz | Fleet | 50-100" at bounding box center [229, 42] width 395 height 9
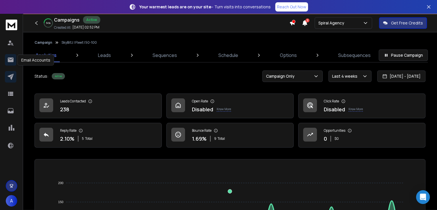
click at [9, 60] on icon at bounding box center [11, 59] width 6 height 5
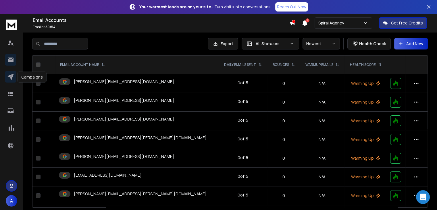
click at [15, 81] on link at bounding box center [10, 76] width 11 height 11
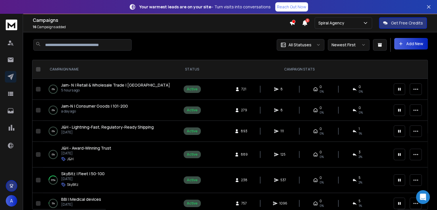
click at [180, 47] on div at bounding box center [131, 45] width 198 height 14
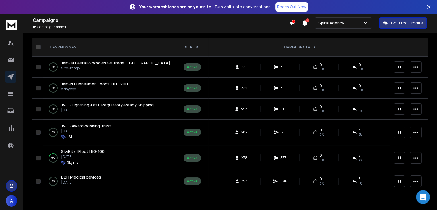
scroll to position [23, 0]
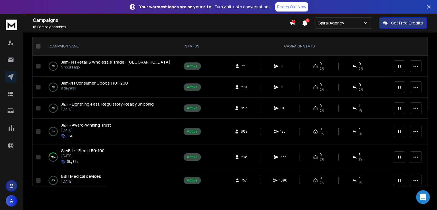
click at [97, 125] on span "J&H - Award-Winning Trust" at bounding box center [86, 124] width 50 height 5
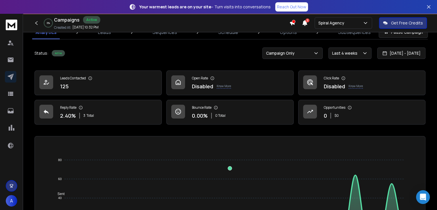
click at [152, 52] on div "Status: Active Pause Campaign Campaign Only Last 4 weeks 19 Aug 2025 - 16 Sep 2…" at bounding box center [229, 52] width 391 height 11
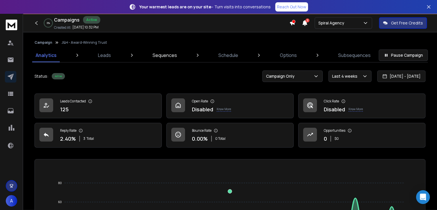
click at [155, 54] on p "Sequences" at bounding box center [164, 55] width 24 height 7
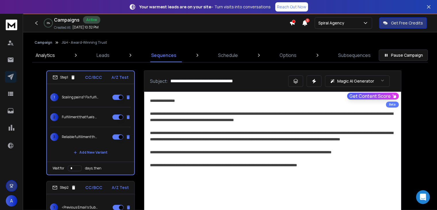
click at [52, 56] on p "Analytics" at bounding box center [45, 55] width 19 height 7
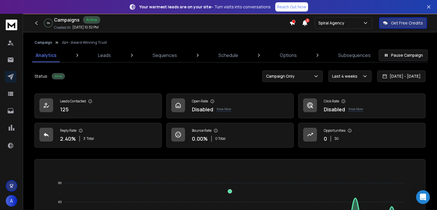
click at [34, 25] on icon at bounding box center [36, 22] width 5 height 5
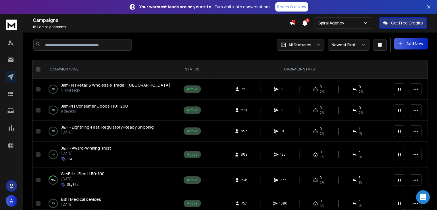
click at [103, 153] on p "[DATE]" at bounding box center [86, 153] width 50 height 5
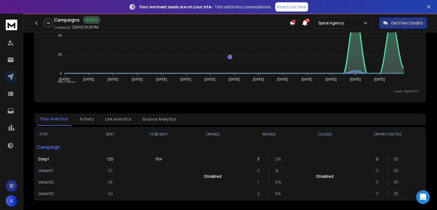
scroll to position [185, 0]
click at [36, 25] on icon at bounding box center [36, 22] width 5 height 5
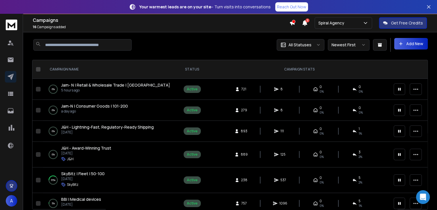
click at [104, 143] on td "0 % J&H - Award-Winning Trust 5 days ago J&H" at bounding box center [109, 155] width 133 height 26
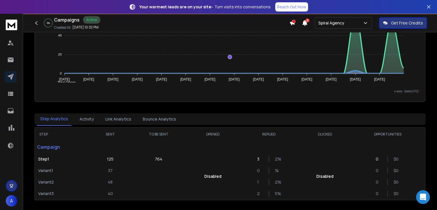
scroll to position [101, 0]
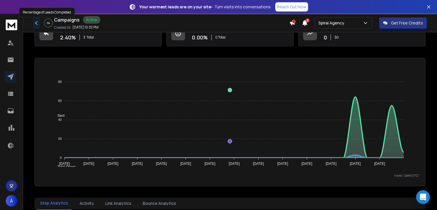
click at [38, 28] on button at bounding box center [36, 22] width 7 height 11
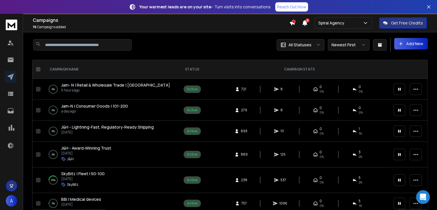
click at [200, 44] on div at bounding box center [131, 45] width 198 height 14
click at [340, 22] on p "Spiral Agency" at bounding box center [332, 23] width 28 height 6
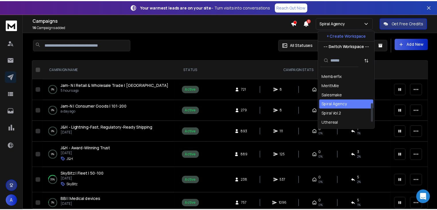
scroll to position [101, 0]
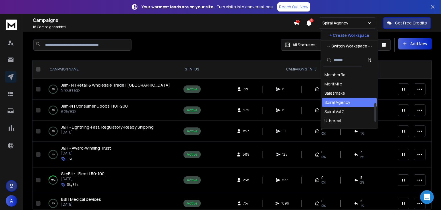
drag, startPoint x: 374, startPoint y: 82, endPoint x: 378, endPoint y: 115, distance: 33.0
click at [376, 115] on div at bounding box center [375, 112] width 2 height 19
click at [350, 109] on div "Spiral Vol.2" at bounding box center [349, 111] width 55 height 9
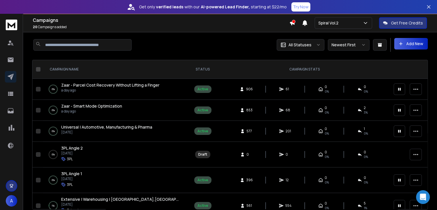
click at [207, 45] on div at bounding box center [131, 45] width 198 height 14
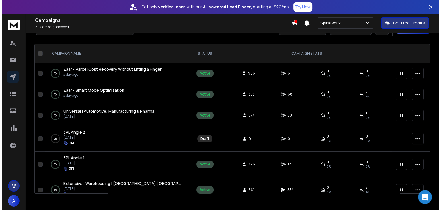
scroll to position [23, 0]
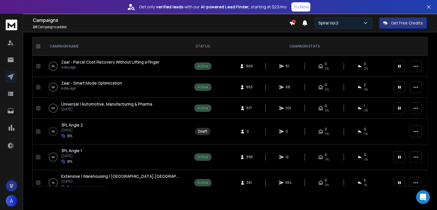
click at [334, 23] on p "Spiral Vol.2" at bounding box center [329, 23] width 22 height 6
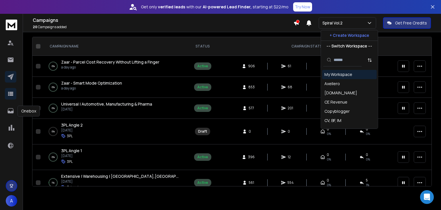
click at [8, 98] on link at bounding box center [10, 93] width 11 height 11
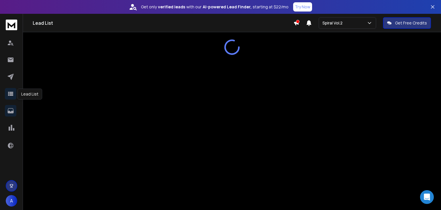
click at [8, 108] on icon at bounding box center [10, 110] width 7 height 7
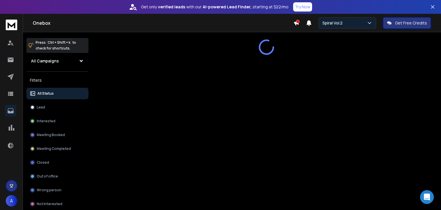
click at [351, 22] on div "Spiral Vol.2" at bounding box center [347, 23] width 50 height 6
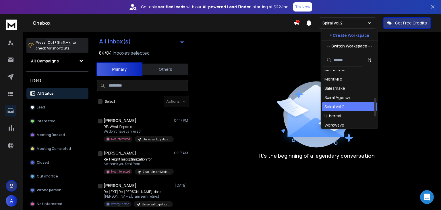
scroll to position [109, 0]
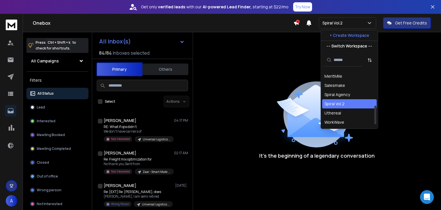
drag, startPoint x: 377, startPoint y: 94, endPoint x: 375, endPoint y: 111, distance: 16.2
click at [375, 111] on div at bounding box center [375, 114] width 2 height 19
click at [348, 93] on div "Spiral Agency" at bounding box center [337, 95] width 26 height 6
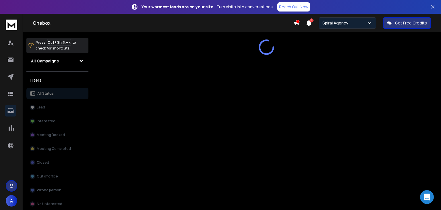
click at [355, 24] on div "Spiral Agency" at bounding box center [347, 23] width 50 height 6
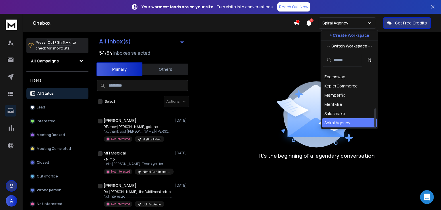
scroll to position [117, 0]
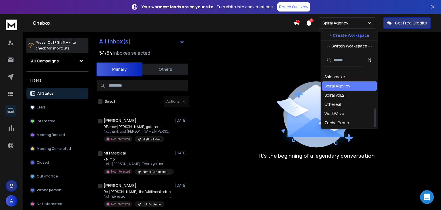
drag, startPoint x: 375, startPoint y: 79, endPoint x: 382, endPoint y: 136, distance: 57.3
click at [376, 127] on div at bounding box center [375, 117] width 2 height 19
click at [348, 117] on div "WorkWave" at bounding box center [349, 113] width 55 height 9
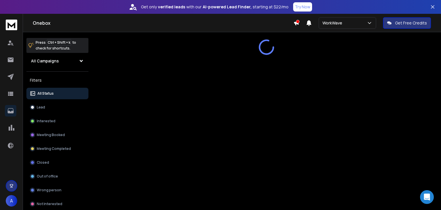
click at [347, 20] on div "WorkWave" at bounding box center [347, 23] width 50 height 6
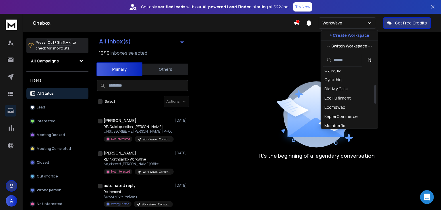
scroll to position [51, 0]
drag, startPoint x: 375, startPoint y: 77, endPoint x: 373, endPoint y: 94, distance: 16.7
click at [374, 94] on div at bounding box center [375, 96] width 2 height 19
click at [346, 68] on div at bounding box center [349, 60] width 57 height 18
click at [346, 71] on div "CV, BF, IM" at bounding box center [349, 68] width 55 height 9
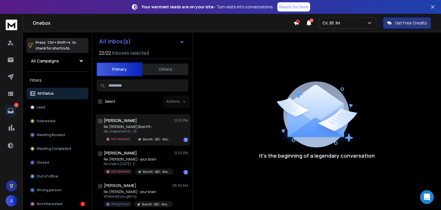
click at [167, 124] on p "Re: [PERSON_NAME] BrainFit -" at bounding box center [138, 126] width 69 height 5
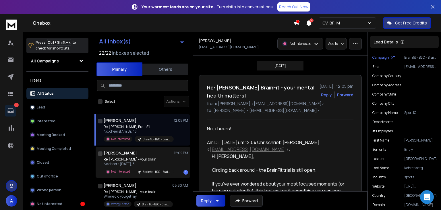
click at [164, 162] on p "No cheers [DATE], 3" at bounding box center [138, 163] width 69 height 5
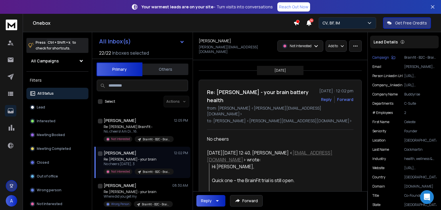
click at [335, 26] on button "CV, BF, IM" at bounding box center [347, 22] width 57 height 11
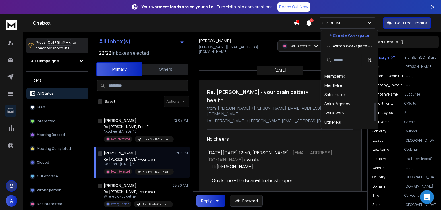
scroll to position [117, 0]
drag, startPoint x: 375, startPoint y: 79, endPoint x: 373, endPoint y: 131, distance: 52.0
click at [374, 127] on div at bounding box center [375, 117] width 2 height 19
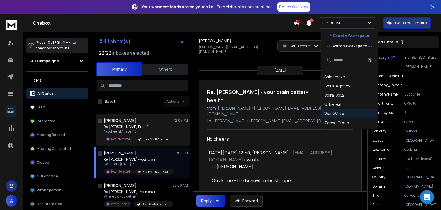
click at [155, 129] on p "Re: [PERSON_NAME] BrainFit -" at bounding box center [138, 126] width 69 height 5
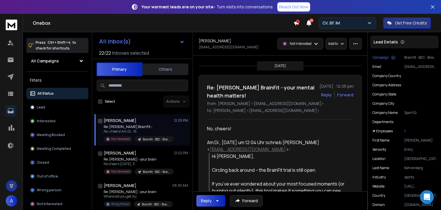
click at [339, 23] on p "CV, BF, IM" at bounding box center [332, 23] width 20 height 6
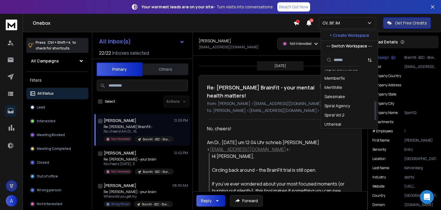
drag, startPoint x: 376, startPoint y: 85, endPoint x: 375, endPoint y: 114, distance: 28.4
click at [375, 114] on div at bounding box center [375, 110] width 2 height 19
click at [345, 104] on div "Spiral Agency" at bounding box center [337, 107] width 26 height 6
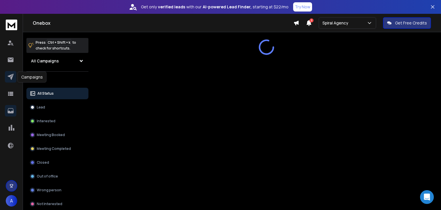
click at [12, 75] on icon at bounding box center [10, 76] width 7 height 7
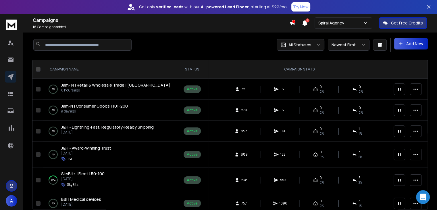
click at [217, 36] on div "Campaigns 16 Campaigns Added All Statuses Newest First Add New CAMPAIGN NAME ST…" at bounding box center [230, 142] width 414 height 221
